Goal: Task Accomplishment & Management: Manage account settings

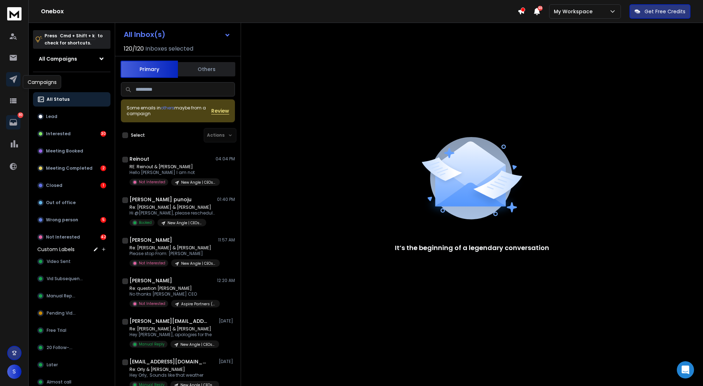
click at [17, 73] on link at bounding box center [13, 79] width 14 height 14
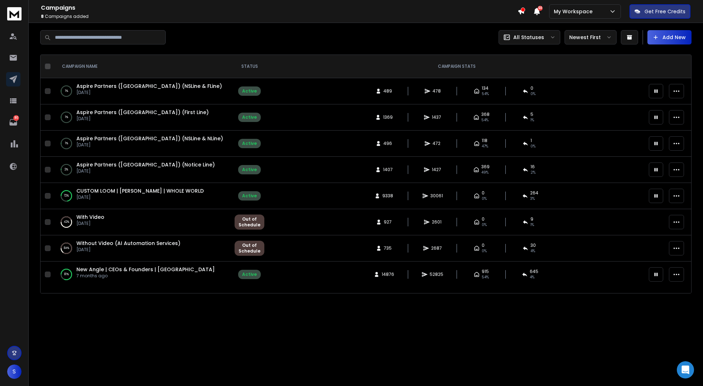
click at [92, 273] on span "New Angle | CEOs & Founders | [GEOGRAPHIC_DATA]" at bounding box center [145, 269] width 138 height 7
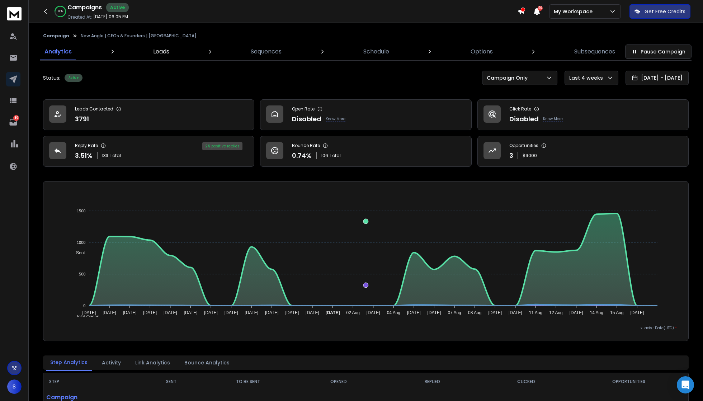
click at [151, 49] on link "Leads" at bounding box center [161, 51] width 25 height 17
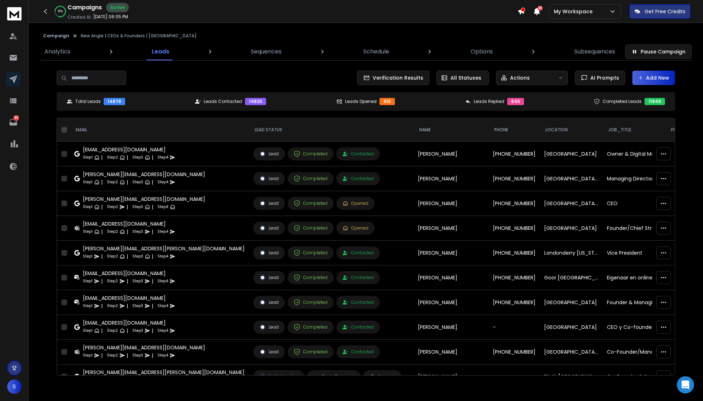
click at [646, 82] on button "Add New" at bounding box center [653, 78] width 43 height 14
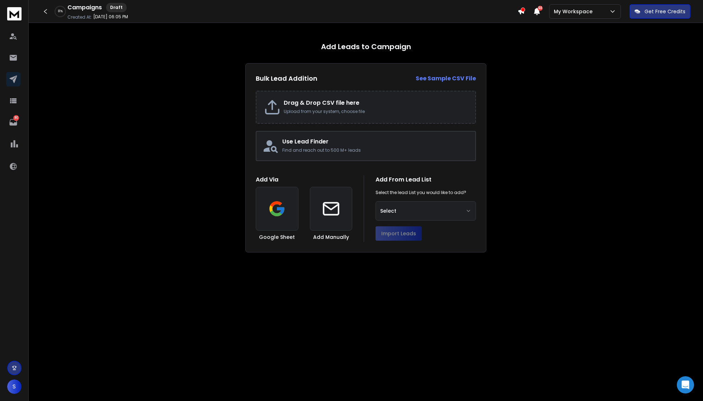
click at [197, 100] on div "Add Leads to Campaign Bulk Lead Addition See Sample CSV File Drag & Drop CSV fi…" at bounding box center [365, 147] width 367 height 211
click at [47, 13] on icon at bounding box center [45, 11] width 3 height 5
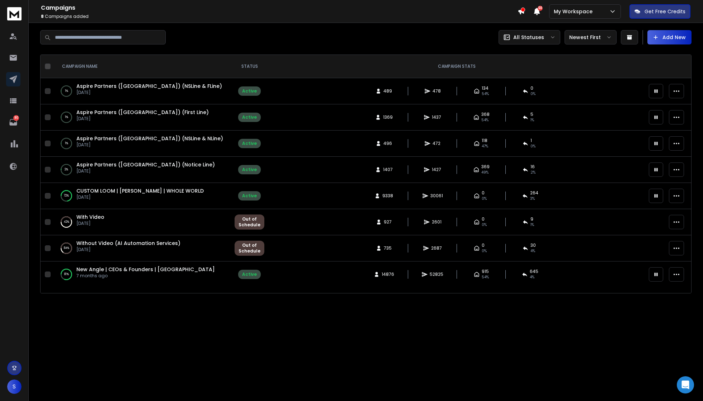
click at [160, 286] on td "81 % New Angle | CEOs & Founders | [GEOGRAPHIC_DATA] [DATE]" at bounding box center [141, 274] width 177 height 26
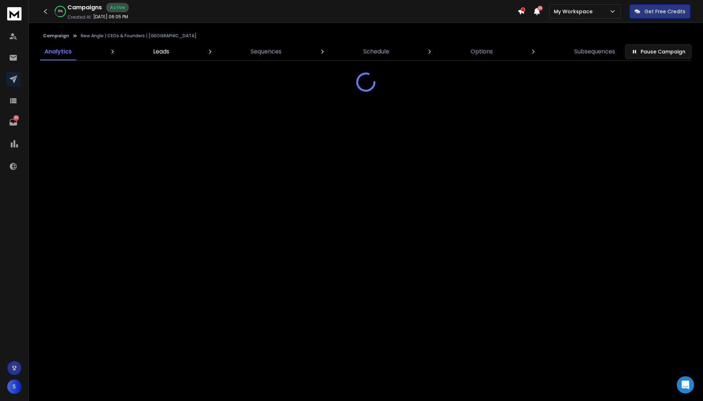
click at [169, 56] on link "Leads" at bounding box center [161, 51] width 25 height 17
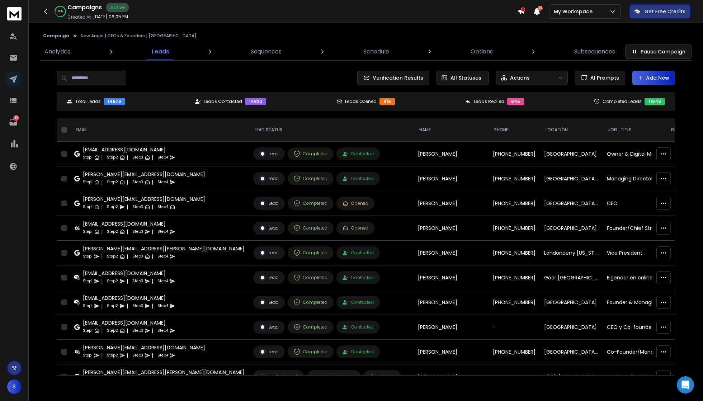
click at [654, 76] on button "Add New" at bounding box center [653, 78] width 43 height 14
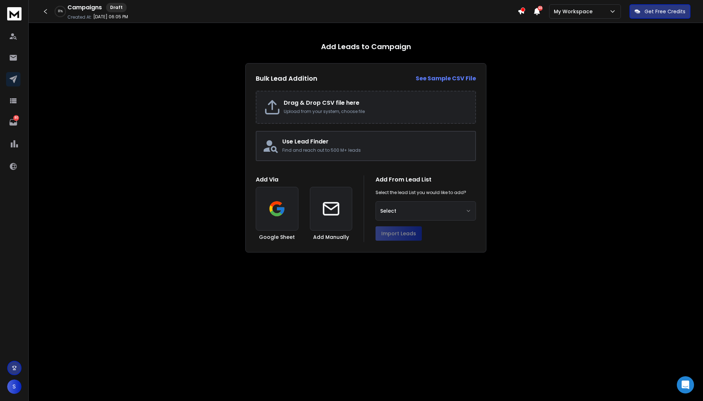
click at [678, 78] on div "Add Leads to Campaign Bulk Lead Addition See Sample CSV File Drag & Drop CSV fi…" at bounding box center [351, 126] width 703 height 252
click at [319, 105] on h2 "Drag & Drop CSV file here" at bounding box center [376, 103] width 184 height 9
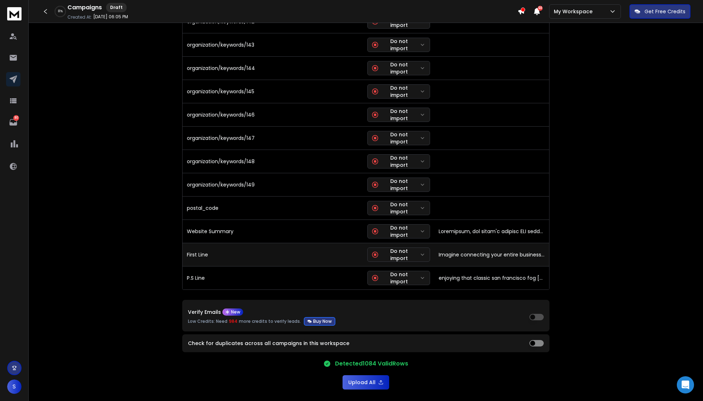
scroll to position [21135, 0]
click at [381, 264] on td "Do not import" at bounding box center [398, 254] width 71 height 23
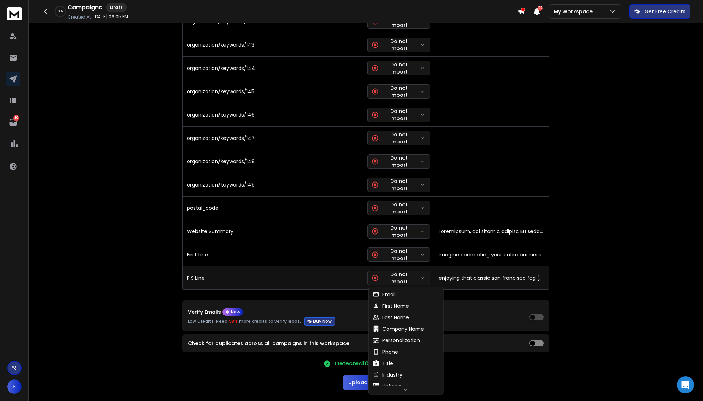
click at [381, 273] on div "Do not import" at bounding box center [394, 278] width 45 height 14
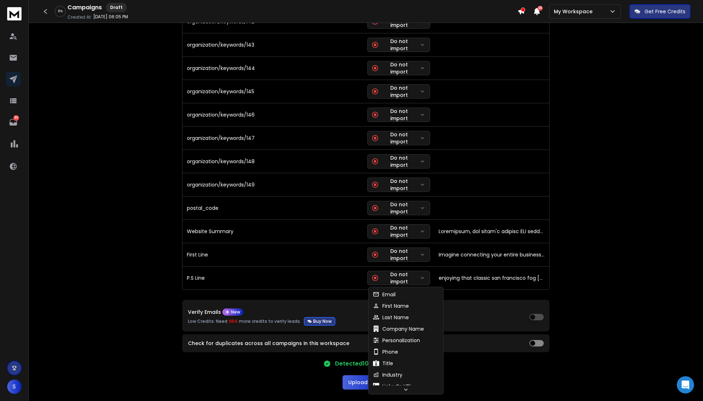
scroll to position [91, 0]
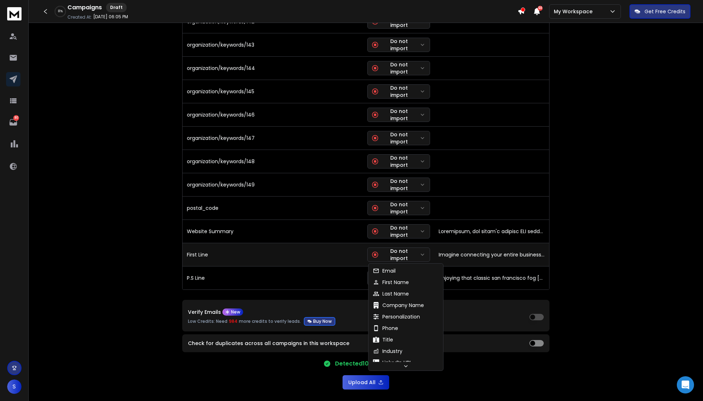
click at [412, 254] on div "Do not import" at bounding box center [394, 254] width 45 height 14
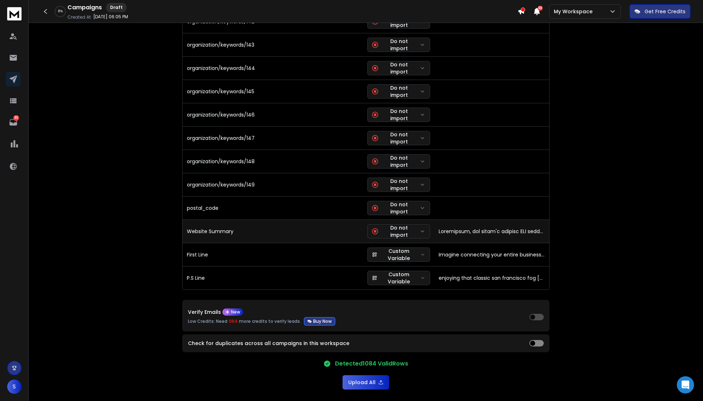
click at [397, 234] on div "Do not import" at bounding box center [394, 231] width 45 height 14
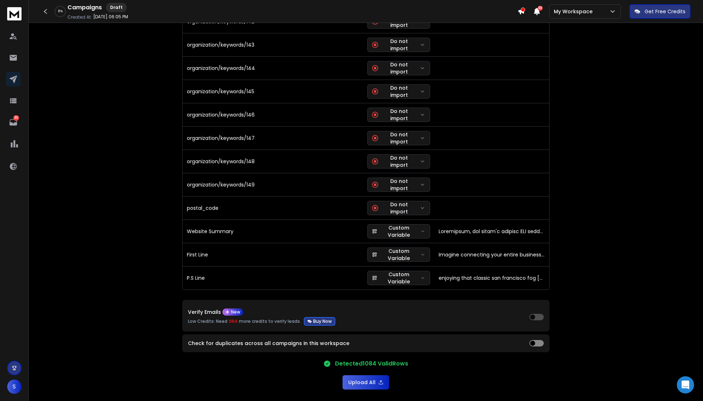
click at [371, 386] on button "Upload All" at bounding box center [365, 382] width 47 height 14
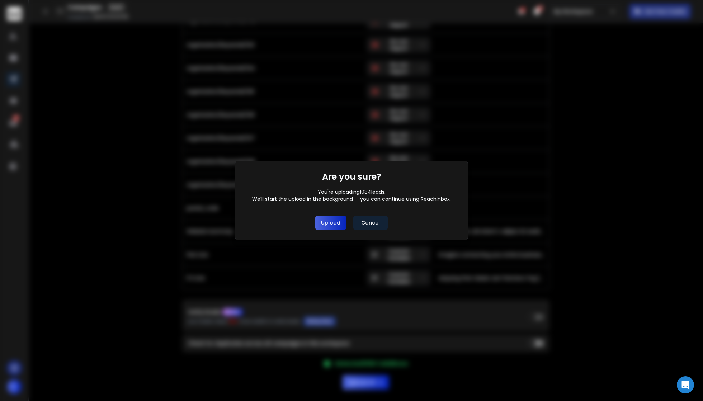
click at [333, 224] on button "Upload" at bounding box center [330, 222] width 31 height 14
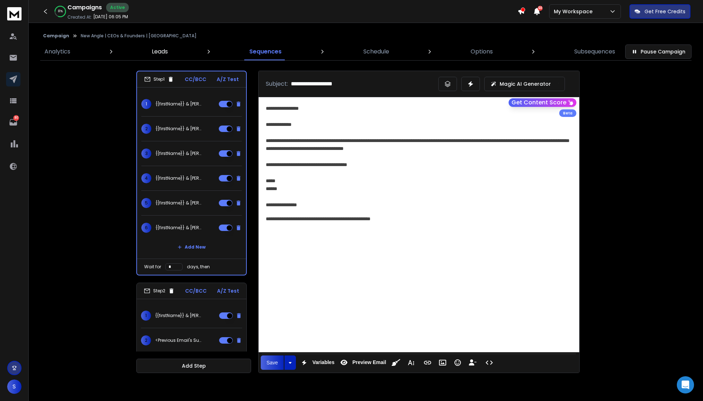
click at [147, 49] on link "Leads" at bounding box center [159, 51] width 25 height 17
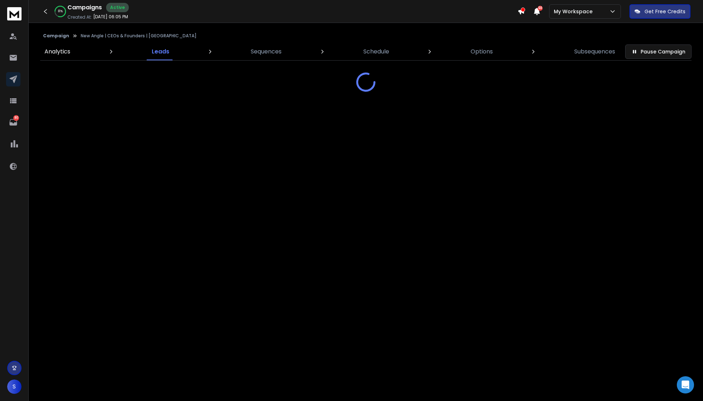
click at [63, 49] on p "Analytics" at bounding box center [57, 51] width 26 height 9
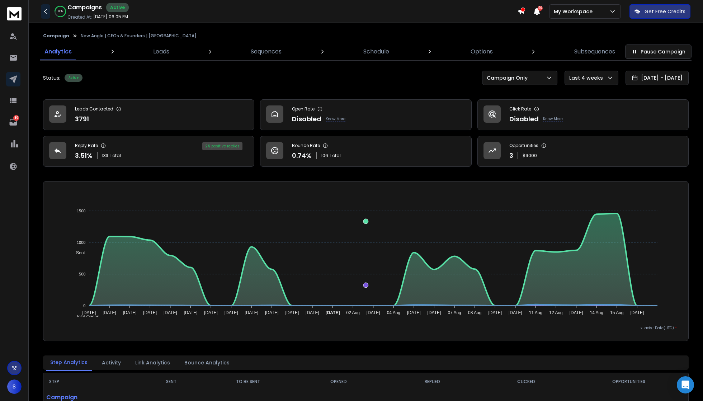
click at [46, 10] on icon at bounding box center [45, 11] width 3 height 5
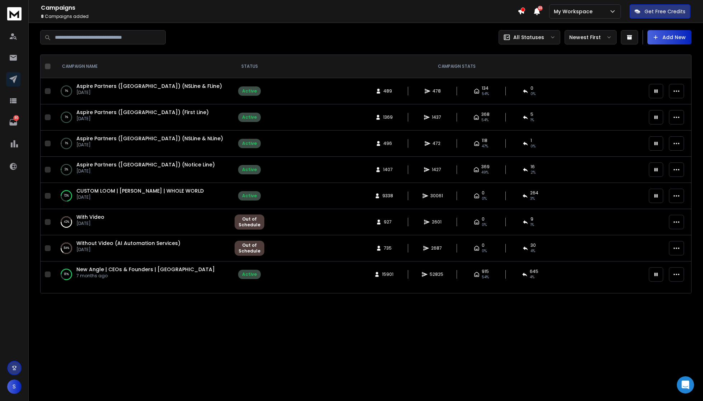
click at [128, 195] on p "[DATE]" at bounding box center [139, 197] width 127 height 6
